Goal: Task Accomplishment & Management: Manage account settings

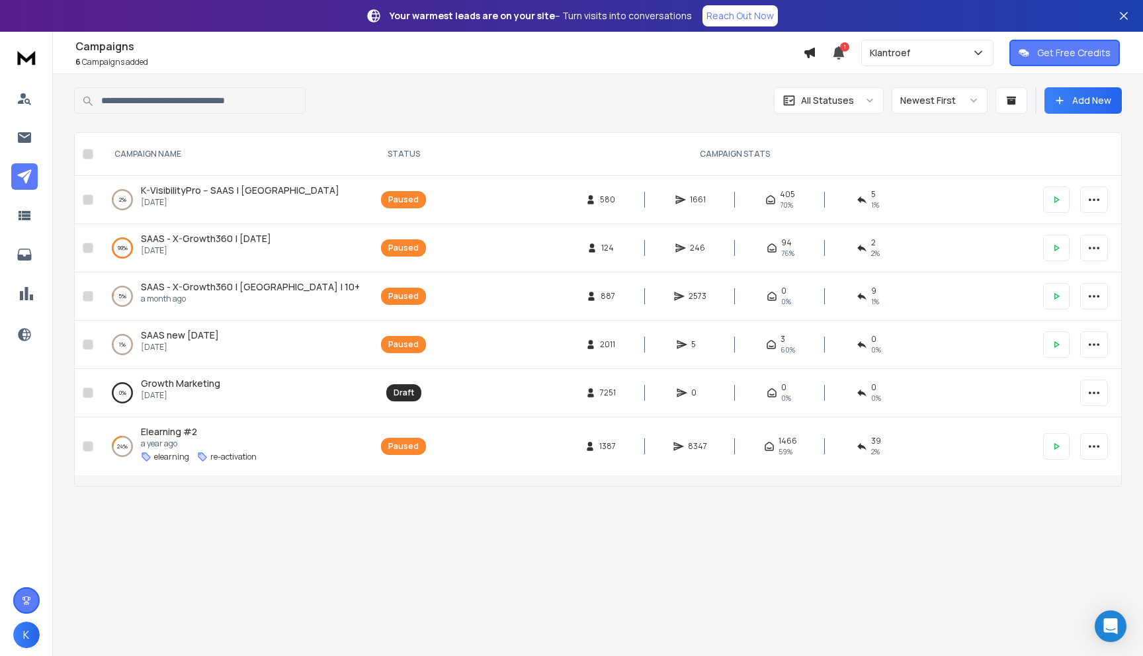
click at [534, 101] on div at bounding box center [336, 100] width 524 height 26
click at [923, 61] on button "Klantroef" at bounding box center [927, 53] width 132 height 26
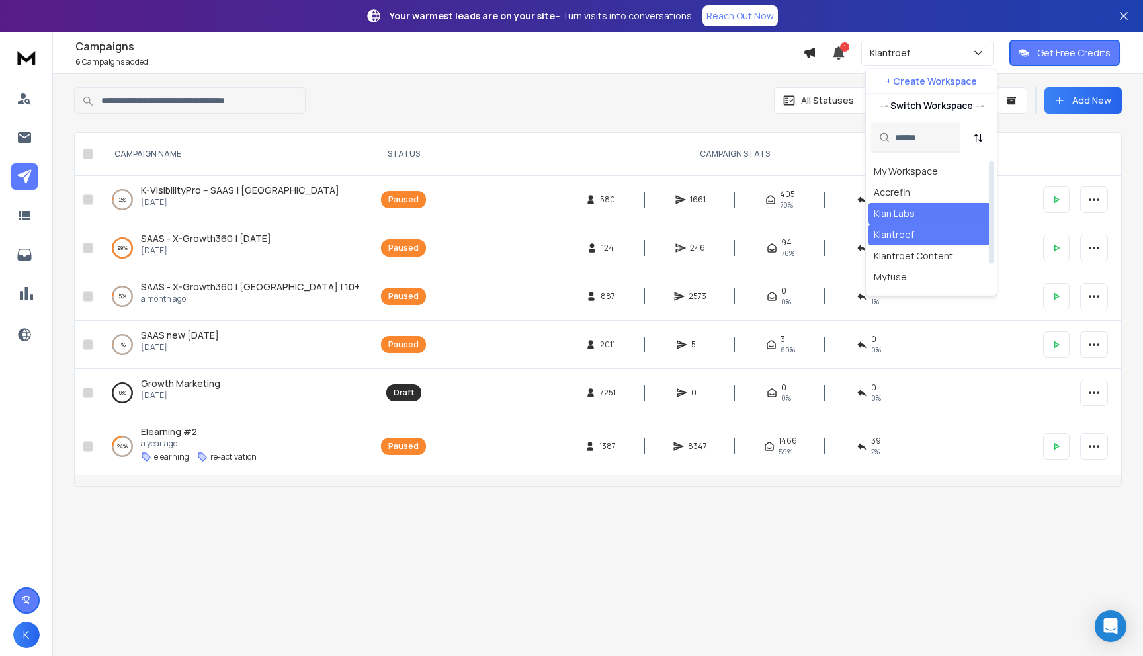
click at [901, 219] on div "Klan Labs" at bounding box center [894, 213] width 41 height 13
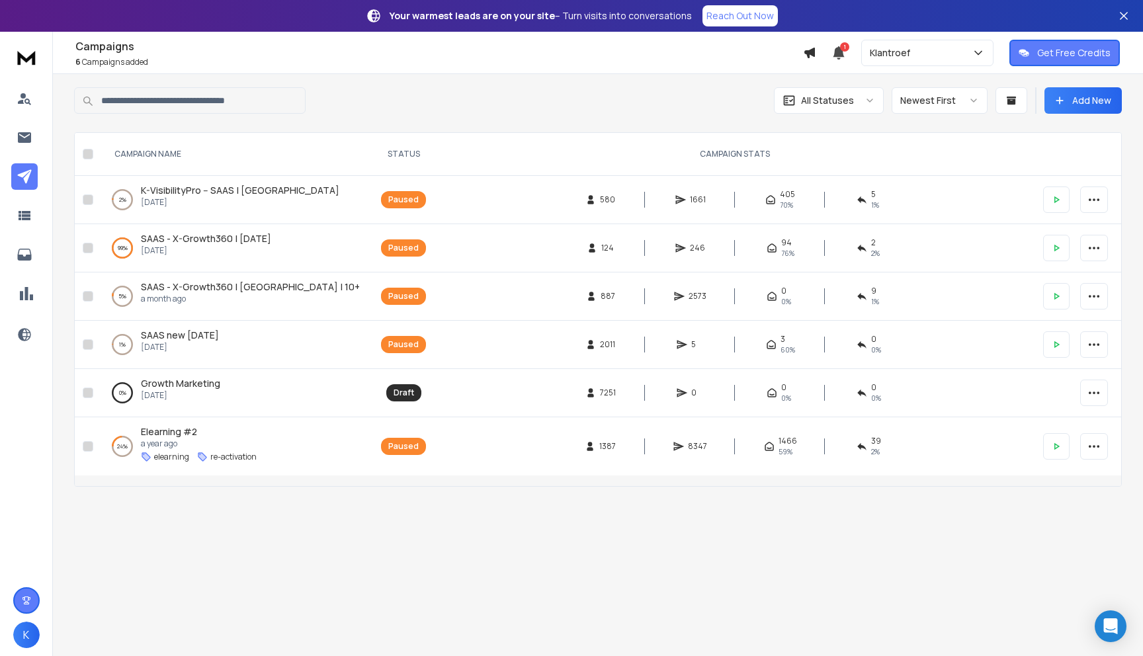
click at [497, 82] on div "Campaigns 6 Campaigns Added All Statuses Newest First Add New CAMPAIGN NAME STA…" at bounding box center [598, 415] width 1090 height 683
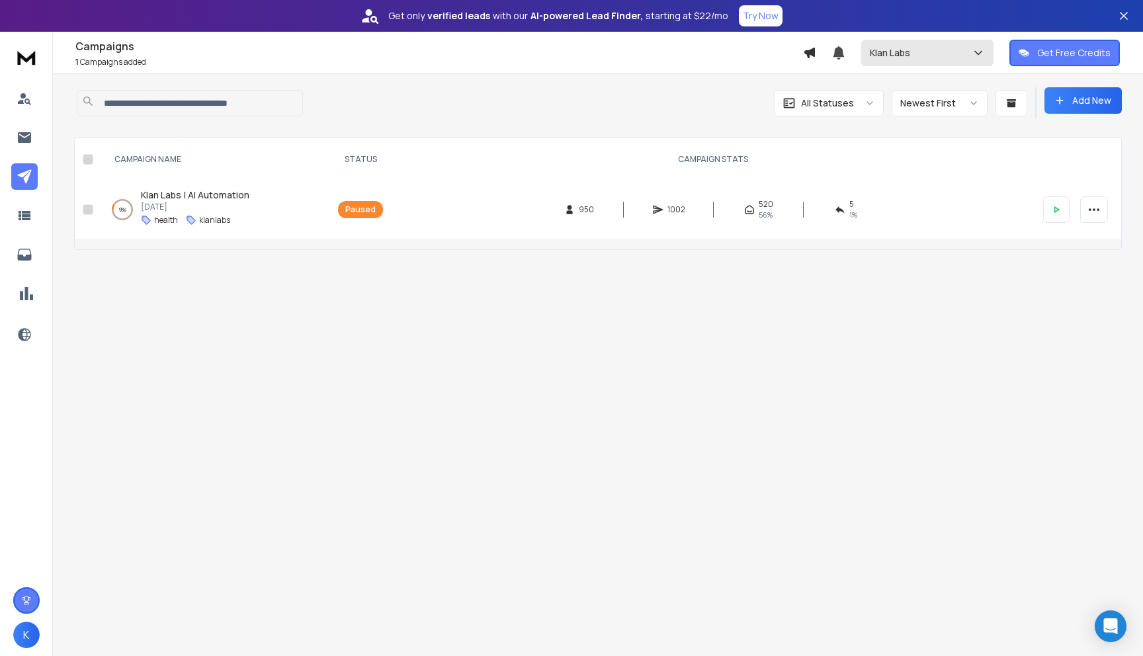
click at [935, 51] on div "Klan Labs" at bounding box center [927, 52] width 115 height 13
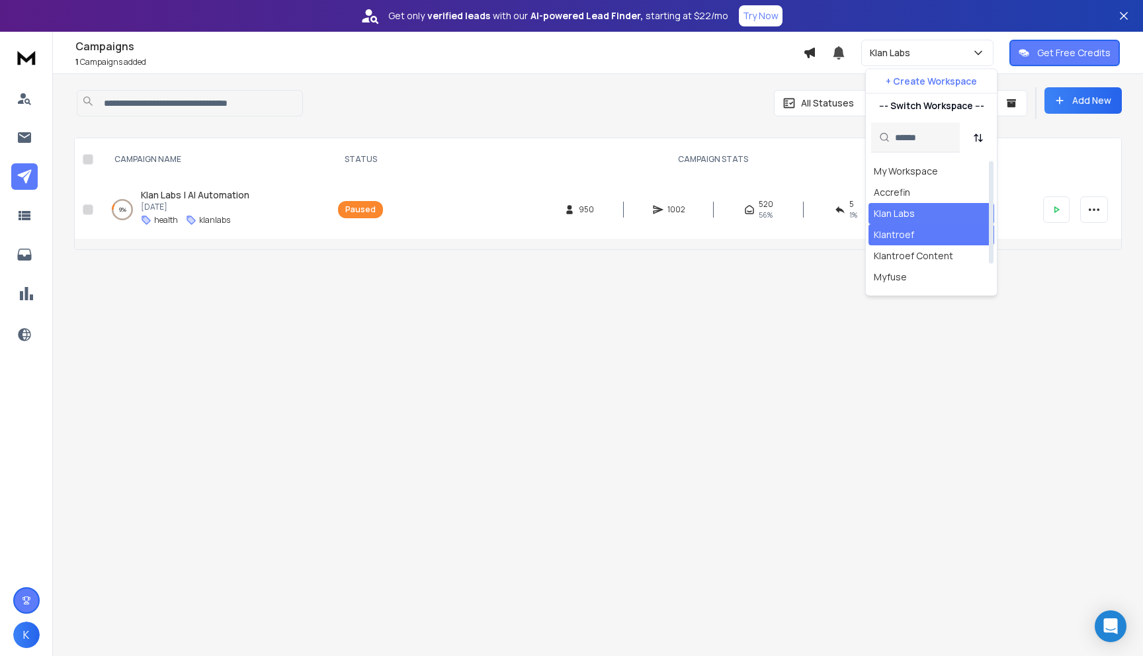
click at [923, 235] on div "Klantroef" at bounding box center [931, 234] width 126 height 21
